Goal: Task Accomplishment & Management: Manage account settings

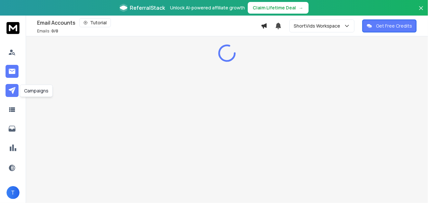
click at [13, 92] on icon at bounding box center [11, 90] width 7 height 7
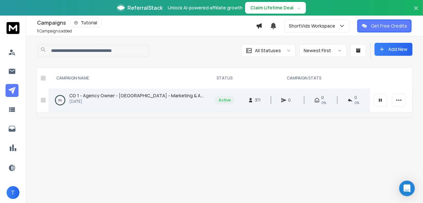
click at [101, 96] on span "CG 1 - Agency Owner - [GEOGRAPHIC_DATA] - Marketing & Advertising" at bounding box center [145, 96] width 153 height 6
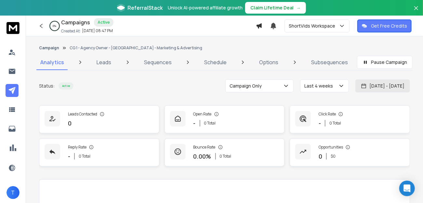
click at [355, 90] on button "[DATE] - [DATE]" at bounding box center [382, 86] width 55 height 13
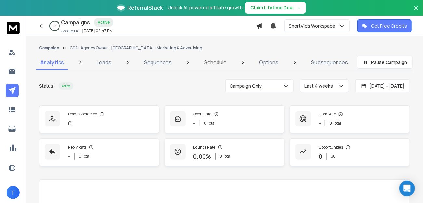
click at [216, 68] on link "Schedule" at bounding box center [215, 63] width 30 height 16
click at [215, 64] on p "Schedule" at bounding box center [215, 62] width 22 height 8
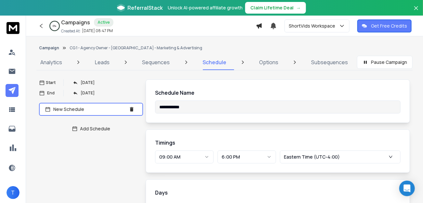
click at [42, 83] on icon at bounding box center [42, 83] width 6 height 6
click at [42, 28] on icon at bounding box center [41, 26] width 6 height 6
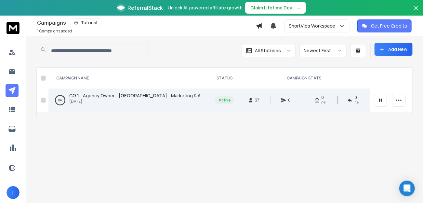
click at [400, 97] on icon "button" at bounding box center [398, 100] width 6 height 6
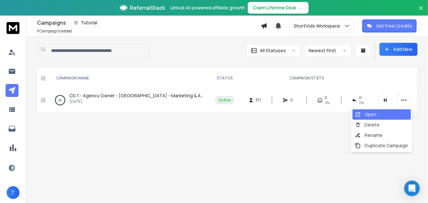
click at [282, 152] on div "Campaigns 1 Campaigns Added All Statuses Newest First Add New CAMPAIGN NAME STA…" at bounding box center [226, 144] width 381 height 203
